Goal: Task Accomplishment & Management: Manage account settings

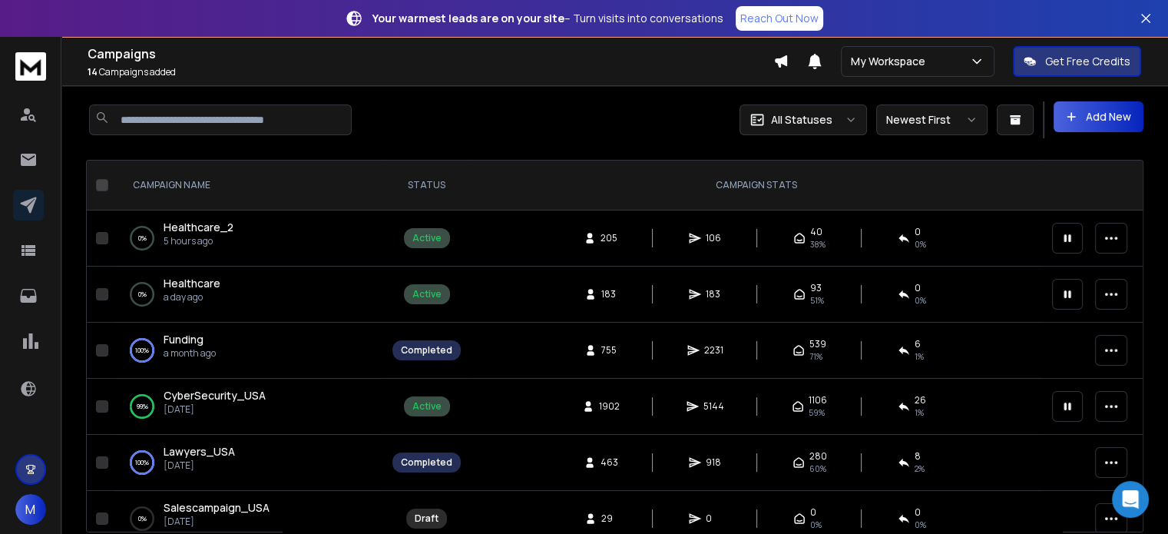
click at [264, 247] on div "0 % Healthcare_2 5 hours ago" at bounding box center [249, 238] width 238 height 37
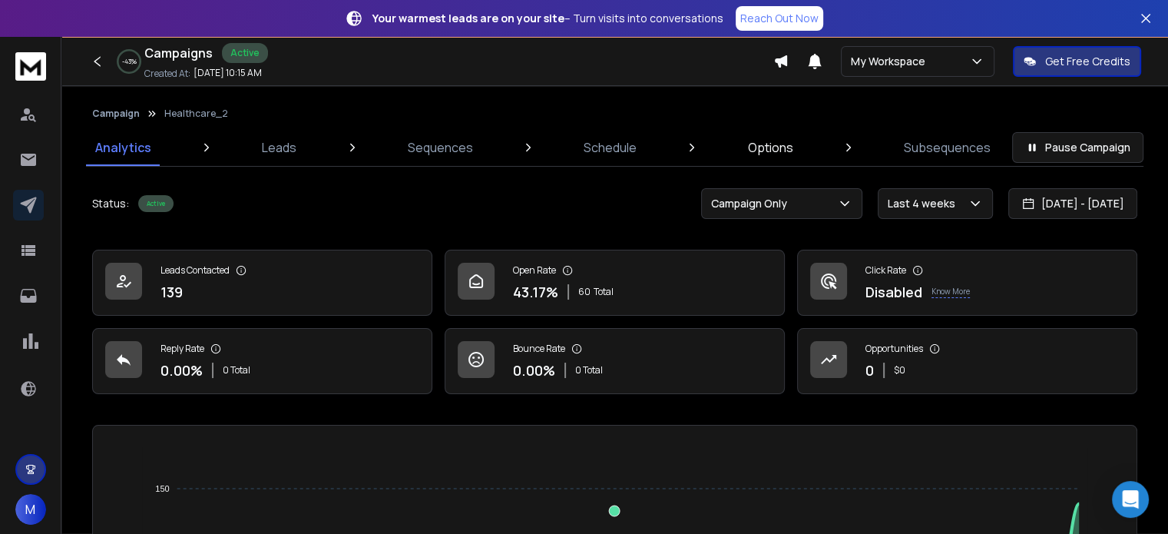
click at [786, 153] on p "Options" at bounding box center [770, 147] width 45 height 18
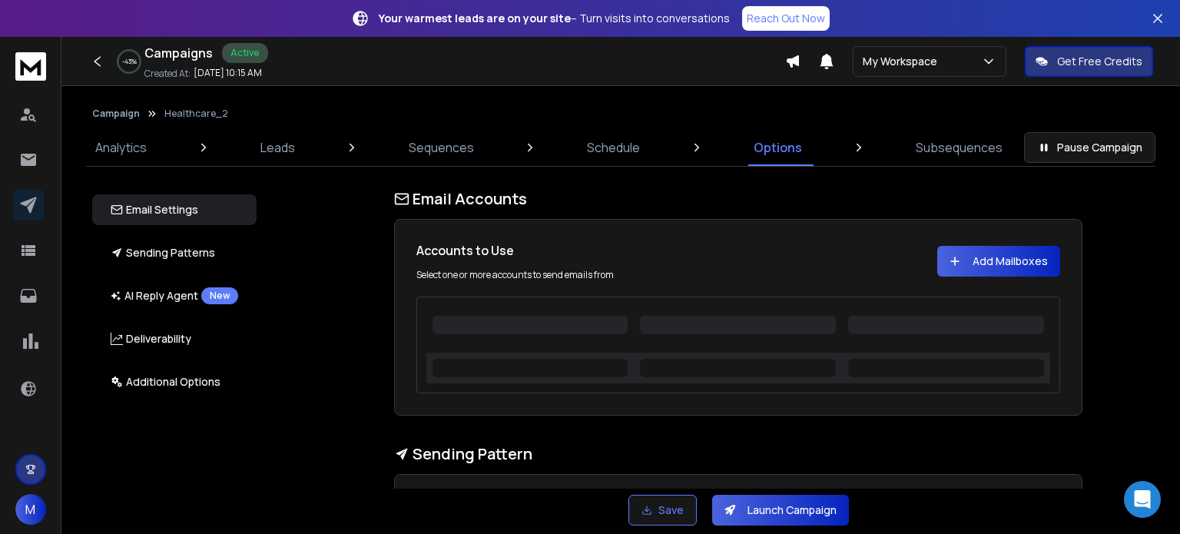
click at [1153, 227] on div "Email Accounts Accounts to Use Select one or more accounts to send emails from …" at bounding box center [747, 338] width 932 height 300
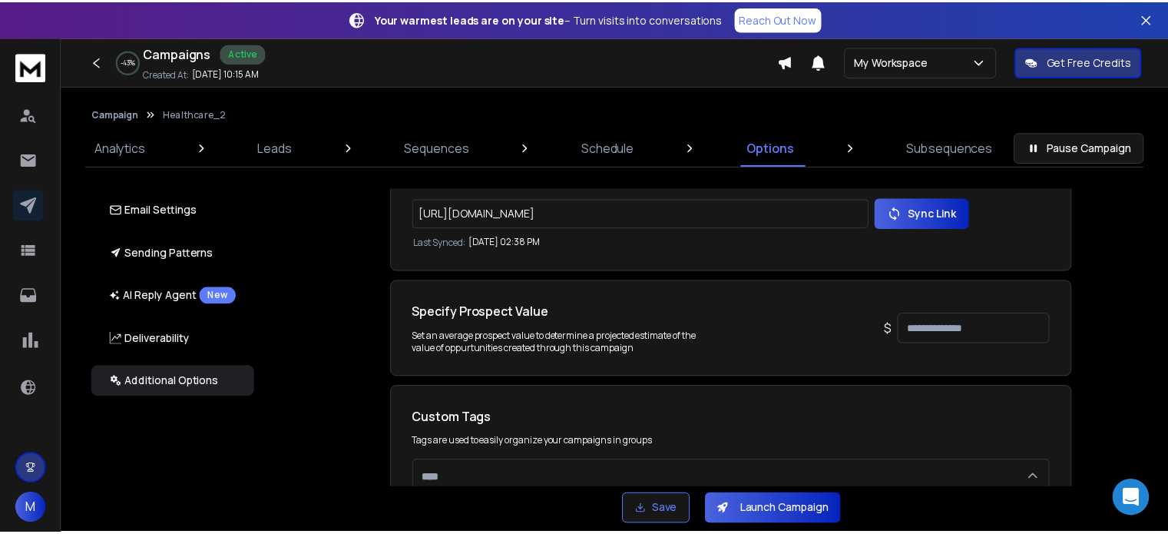
scroll to position [2885, 0]
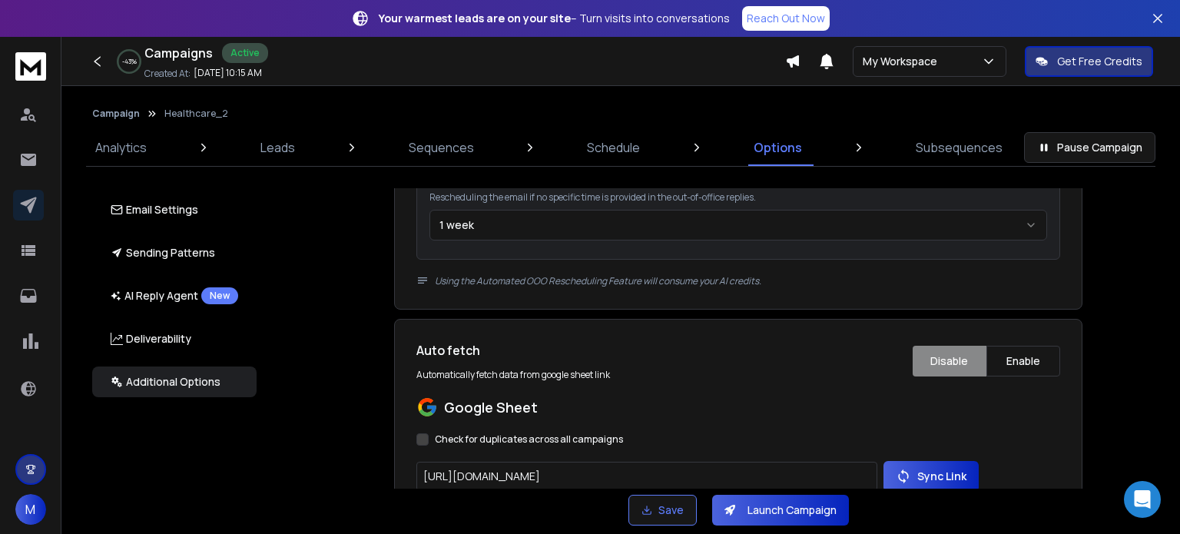
click at [938, 468] on p "Sync Link" at bounding box center [941, 475] width 49 height 15
click at [642, 509] on icon "submit" at bounding box center [646, 510] width 11 height 11
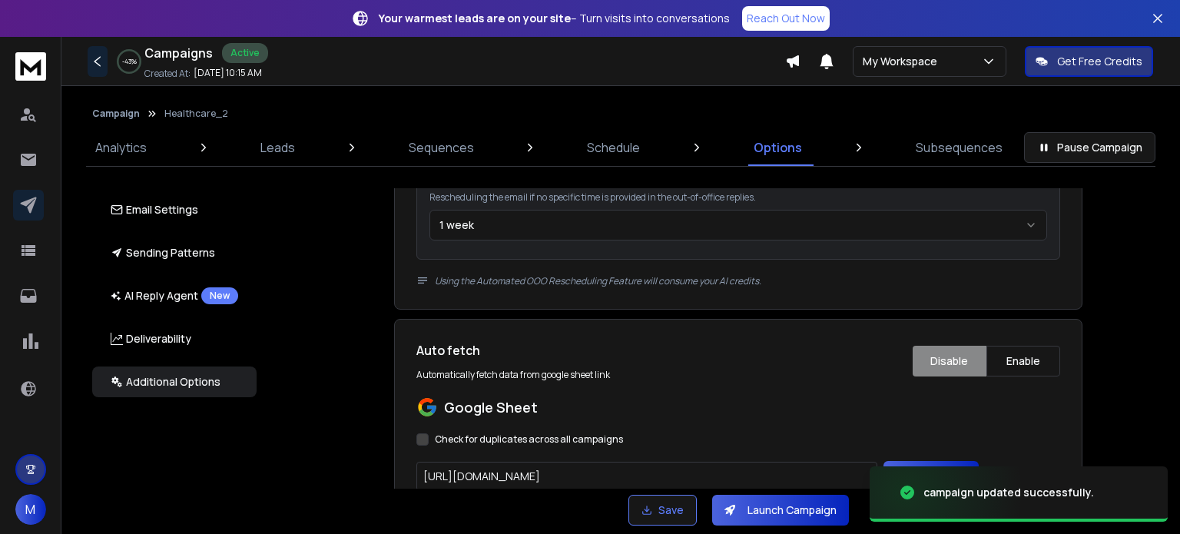
click at [91, 58] on icon at bounding box center [98, 62] width 14 height 14
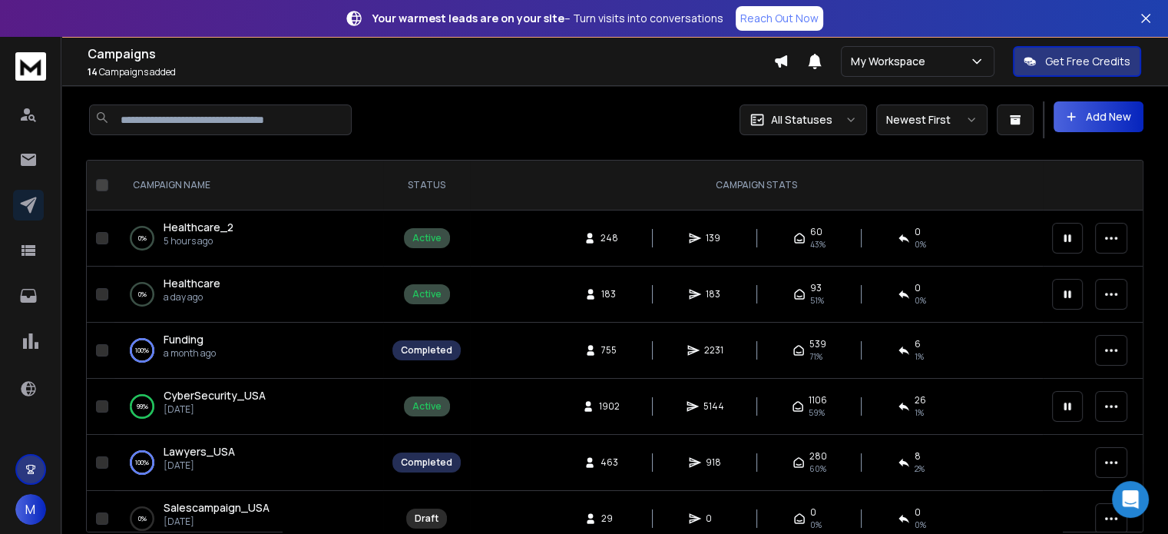
click at [237, 231] on div "0 % Healthcare_2 5 hours ago" at bounding box center [249, 238] width 238 height 37
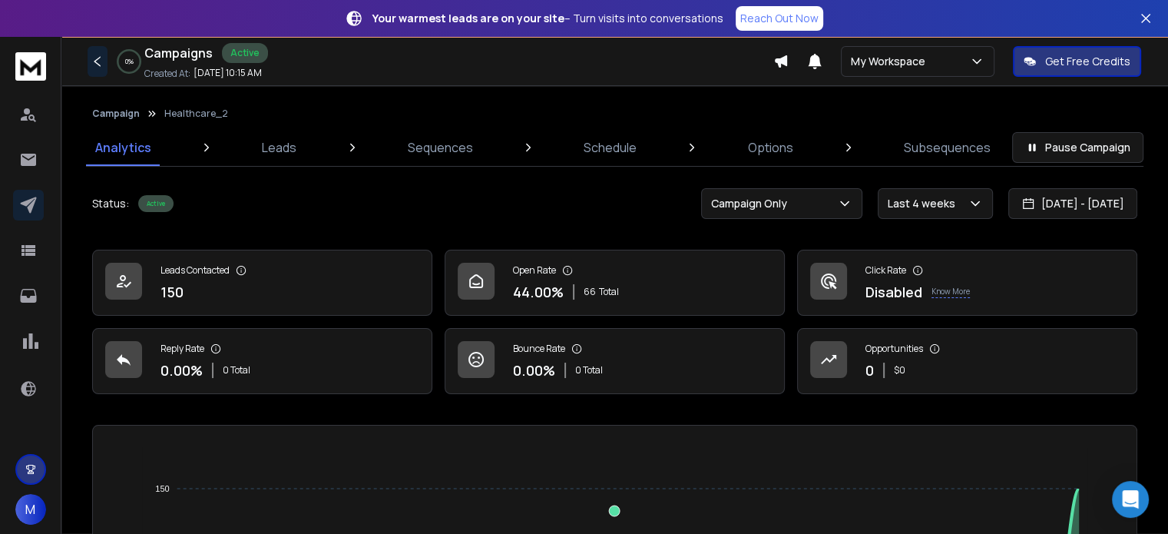
click at [98, 55] on icon at bounding box center [98, 62] width 14 height 14
